Goal: Task Accomplishment & Management: Use online tool/utility

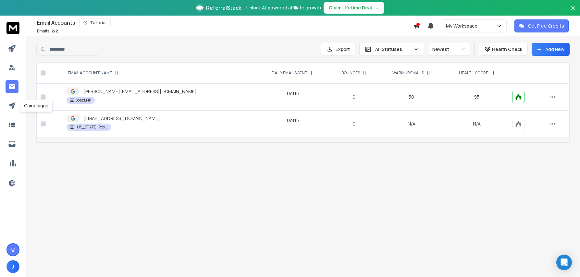
drag, startPoint x: 11, startPoint y: 107, endPoint x: 45, endPoint y: 102, distance: 35.1
click at [11, 107] on icon at bounding box center [12, 106] width 8 height 8
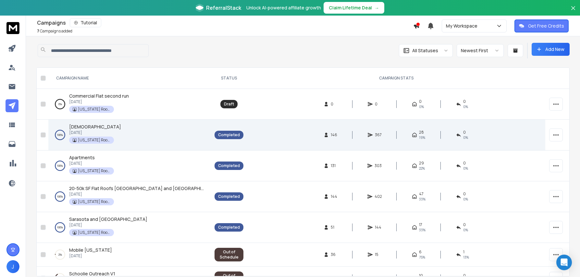
scroll to position [19, 0]
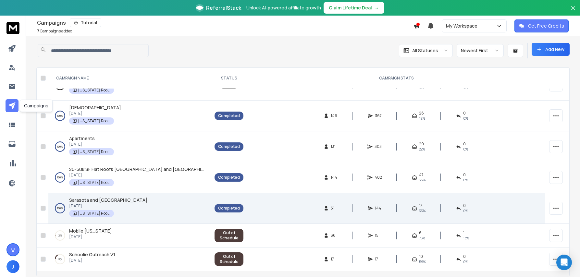
click at [557, 208] on icon "button" at bounding box center [556, 208] width 6 height 6
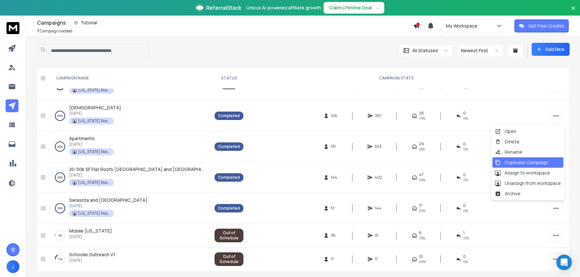
click at [531, 161] on div "Duplicate Campaign" at bounding box center [521, 162] width 53 height 6
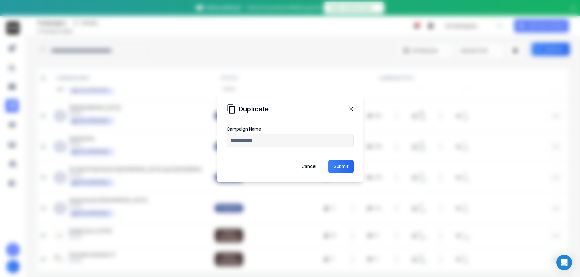
click at [266, 142] on input "text" at bounding box center [290, 140] width 127 height 13
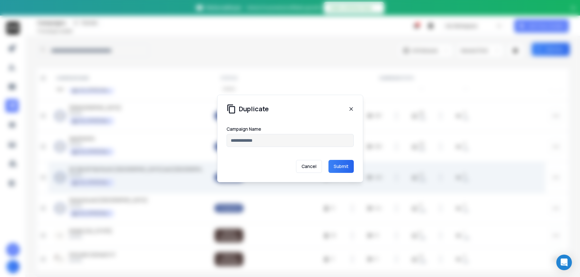
click at [309, 167] on p "Cancel" at bounding box center [309, 166] width 26 height 13
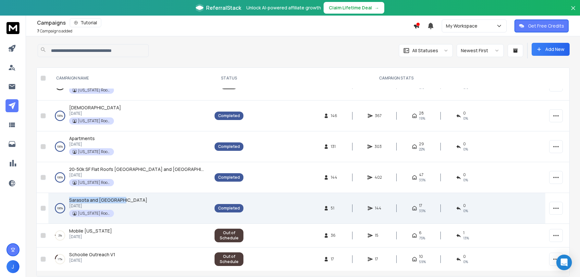
drag, startPoint x: 119, startPoint y: 202, endPoint x: 71, endPoint y: 202, distance: 48.1
click at [68, 203] on div "100 % [GEOGRAPHIC_DATA] and [GEOGRAPHIC_DATA] [DATE] [US_STATE] Roof Renewal" at bounding box center [129, 208] width 149 height 23
copy span "Sarasota and [GEOGRAPHIC_DATA]"
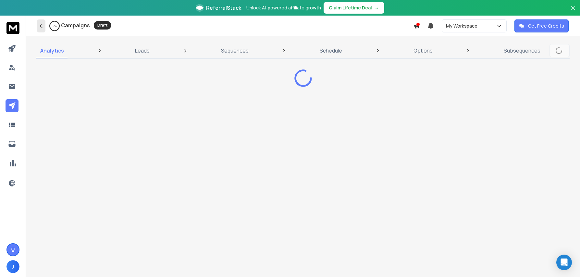
click at [42, 26] on icon at bounding box center [41, 26] width 6 height 6
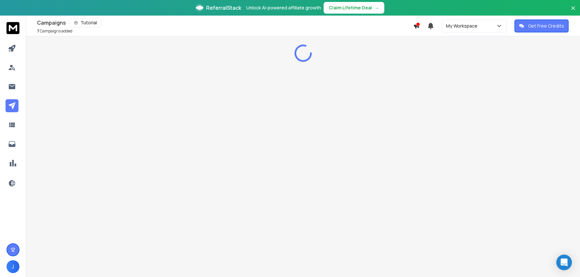
click at [571, 7] on icon "Close banner" at bounding box center [574, 8] width 6 height 6
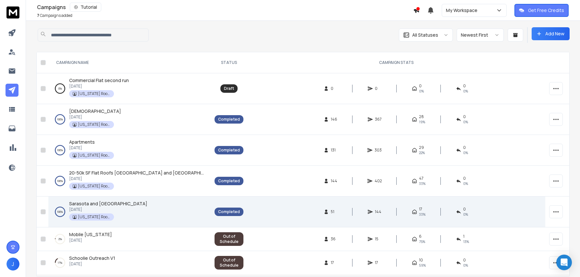
click at [560, 211] on button "button" at bounding box center [557, 212] width 14 height 13
click at [552, 213] on button "button" at bounding box center [557, 212] width 14 height 13
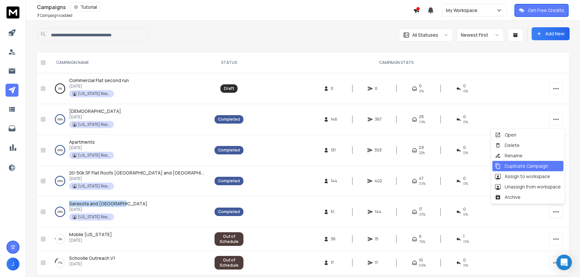
click at [520, 167] on div "Duplicate Campaign" at bounding box center [521, 166] width 53 height 6
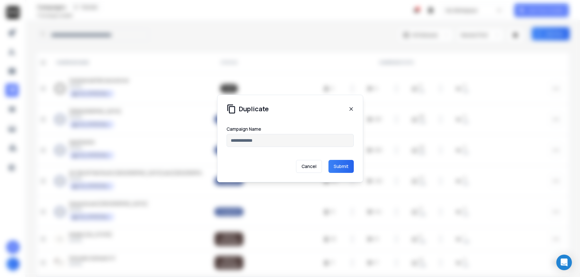
click at [277, 145] on input "text" at bounding box center [290, 140] width 127 height 13
paste input "**********"
type input "**********"
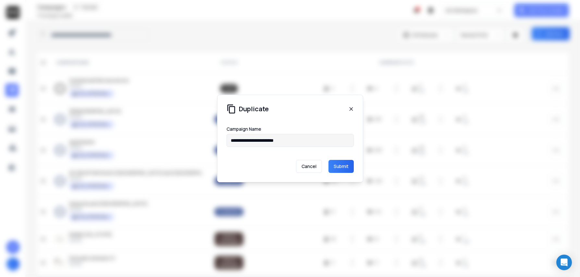
click at [335, 166] on button "Submit" at bounding box center [341, 166] width 25 height 13
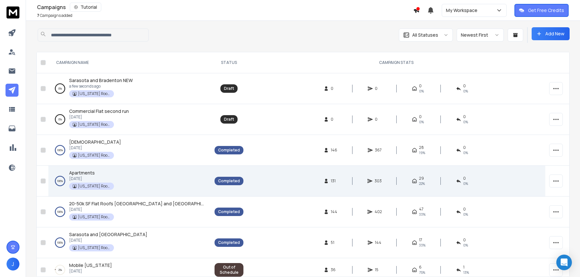
scroll to position [34, 0]
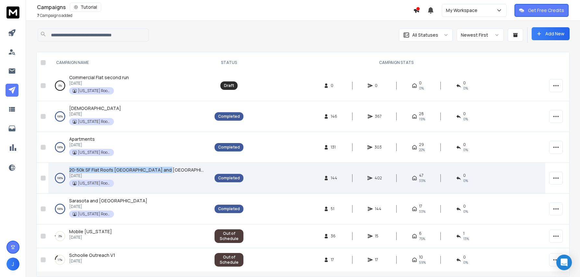
copy span "20-50k SF Flat Roofs [GEOGRAPHIC_DATA] and [GEOGRAPHIC_DATA]"
click at [560, 178] on button "button" at bounding box center [557, 178] width 14 height 13
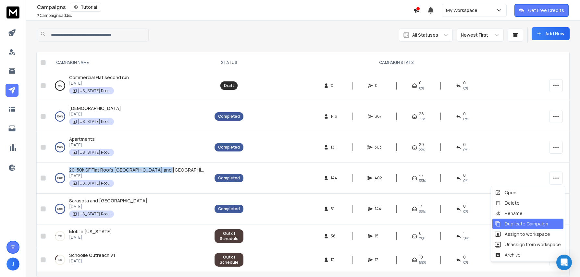
click at [527, 225] on div "Duplicate Campaign" at bounding box center [521, 224] width 53 height 6
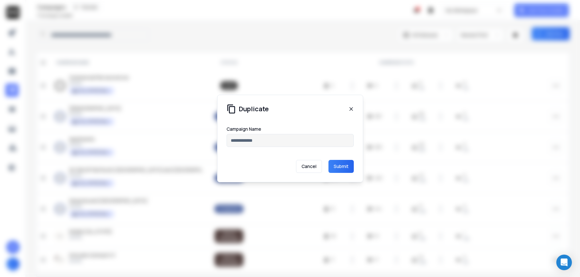
click at [295, 145] on input "text" at bounding box center [290, 140] width 127 height 13
paste input "**********"
type input "**********"
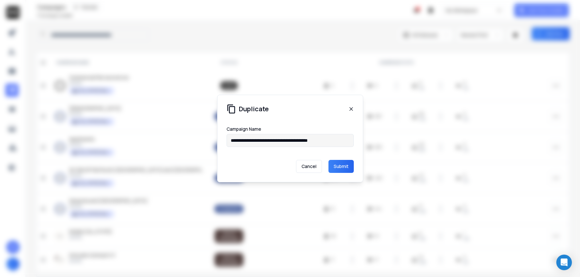
click at [342, 163] on button "Submit" at bounding box center [341, 166] width 25 height 13
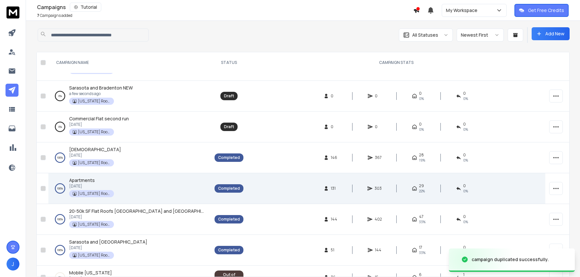
scroll to position [24, 0]
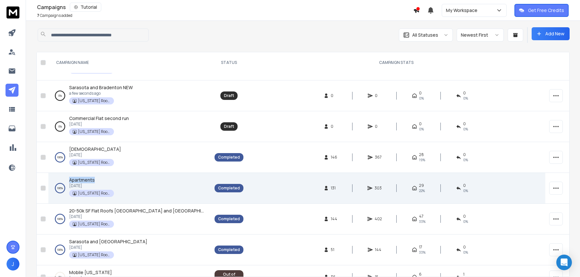
copy span "Apartments"
click at [555, 189] on icon "button" at bounding box center [556, 188] width 6 height 6
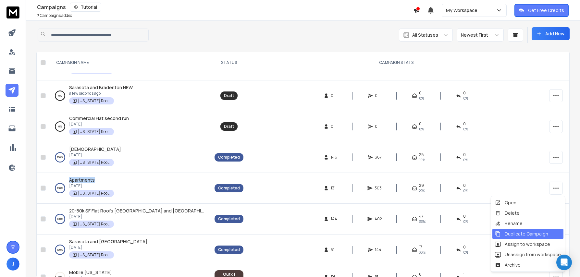
click at [530, 236] on div "Duplicate Campaign" at bounding box center [521, 234] width 53 height 6
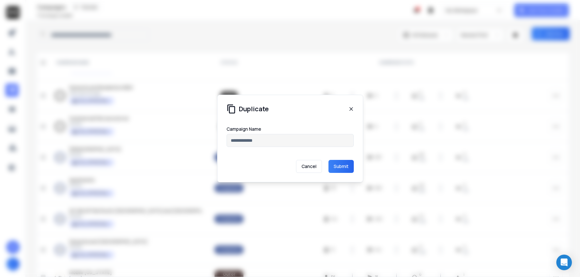
click at [295, 140] on input "text" at bounding box center [290, 140] width 127 height 13
click at [296, 140] on input "text" at bounding box center [290, 140] width 127 height 13
paste input "**********"
type input "**********"
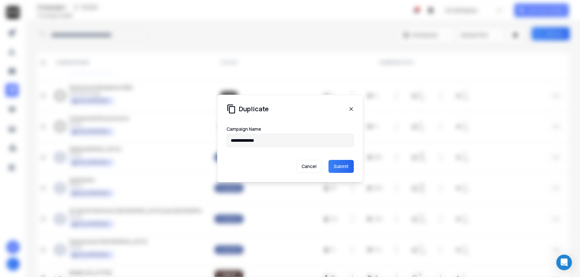
click at [340, 165] on button "Submit" at bounding box center [341, 166] width 25 height 13
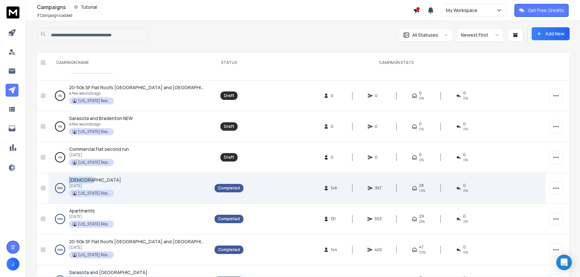
copy span "[DEMOGRAPHIC_DATA]"
click at [554, 188] on icon "button" at bounding box center [556, 188] width 5 height 1
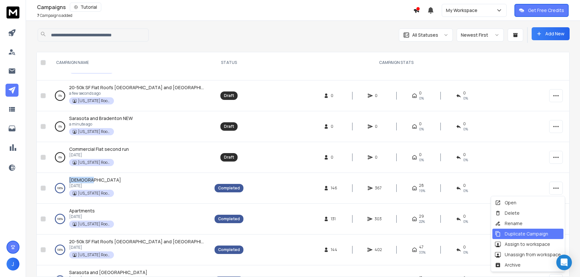
click at [522, 232] on div "Duplicate Campaign" at bounding box center [521, 234] width 53 height 6
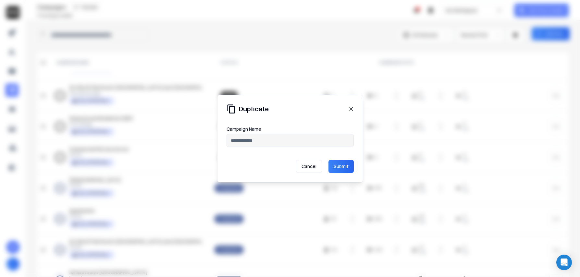
click at [277, 135] on div "Campaign Name" at bounding box center [290, 137] width 127 height 20
click at [271, 146] on input "text" at bounding box center [290, 140] width 127 height 13
paste input "********"
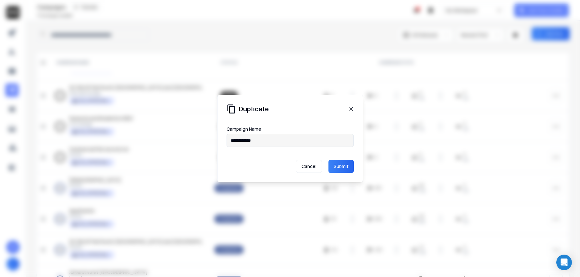
type input "**********"
click at [338, 167] on button "Submit" at bounding box center [341, 166] width 25 height 13
